Goal: Communication & Community: Answer question/provide support

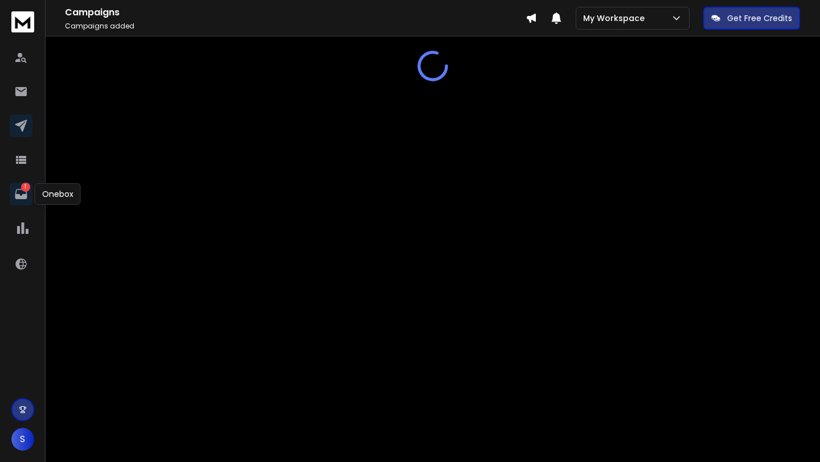
click at [24, 188] on p "1" at bounding box center [25, 187] width 9 height 9
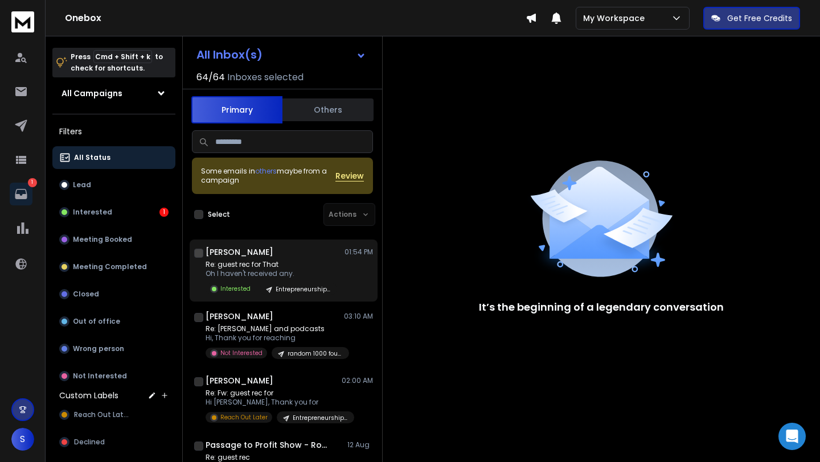
click at [317, 268] on p "Re: guest rec for That" at bounding box center [272, 264] width 132 height 9
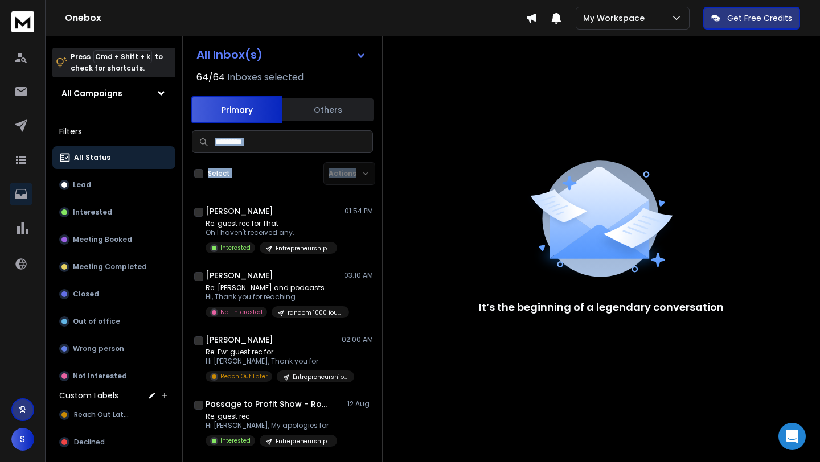
drag, startPoint x: 182, startPoint y: 151, endPoint x: 186, endPoint y: 202, distance: 51.4
click at [186, 203] on div "Press Cmd + Shift + k to check for shortcuts. All Campaigns All Campaigns Filte…" at bounding box center [433, 267] width 774 height 462
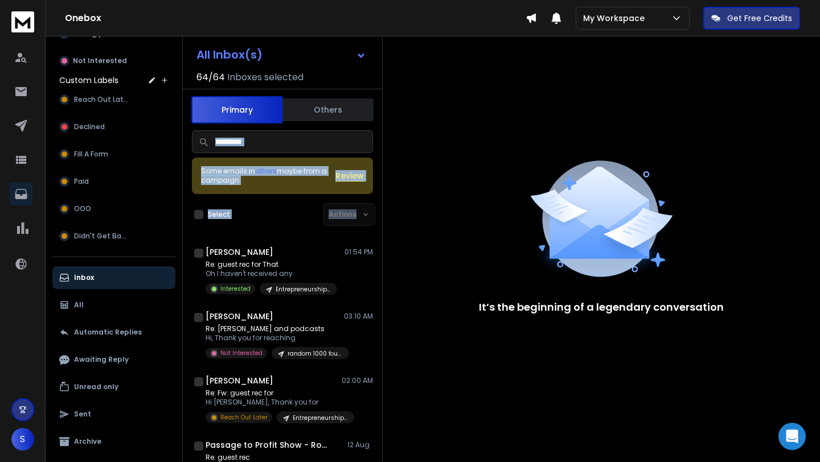
scroll to position [325, 0]
click at [479, 242] on div "It’s the beginning of a legendary conversation" at bounding box center [601, 232] width 437 height 393
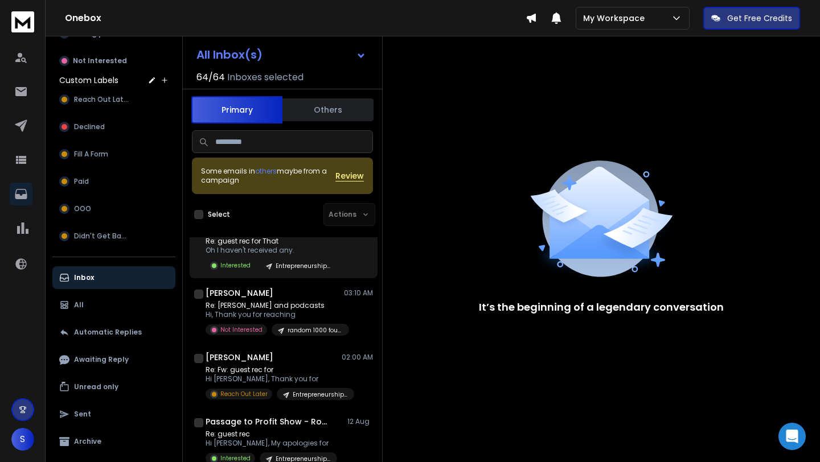
scroll to position [33, 0]
